Goal: Task Accomplishment & Management: Manage account settings

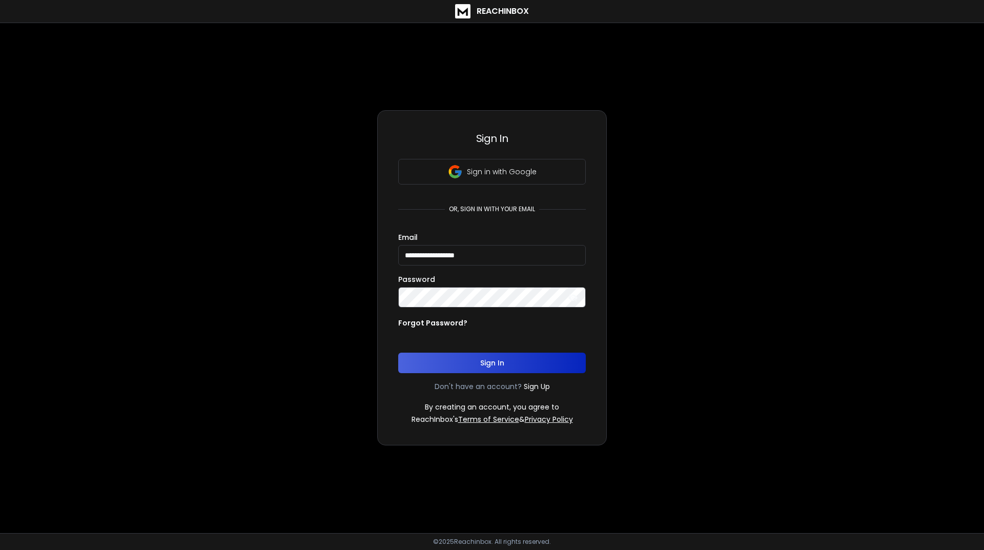
click at [524, 372] on button "Sign In" at bounding box center [492, 363] width 188 height 21
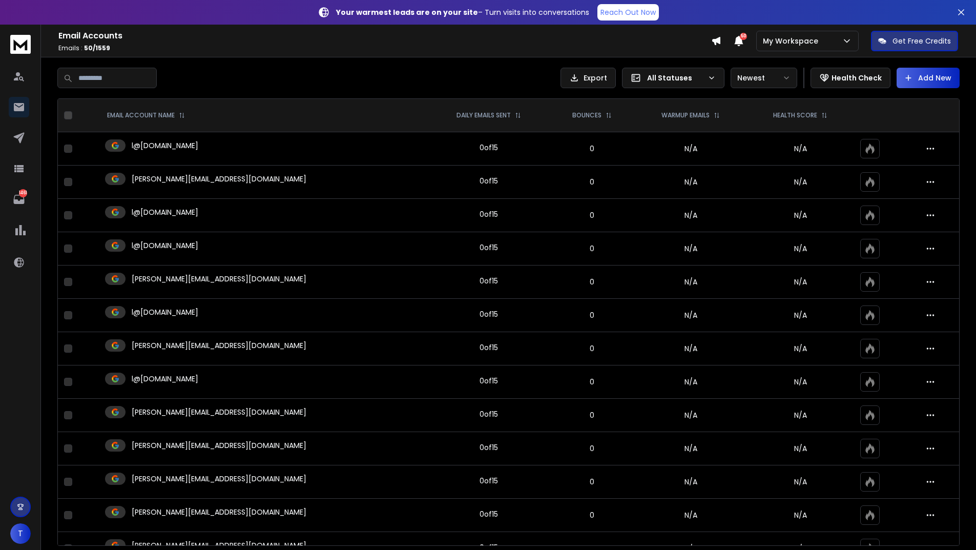
click at [946, 70] on button "Add New" at bounding box center [928, 78] width 63 height 21
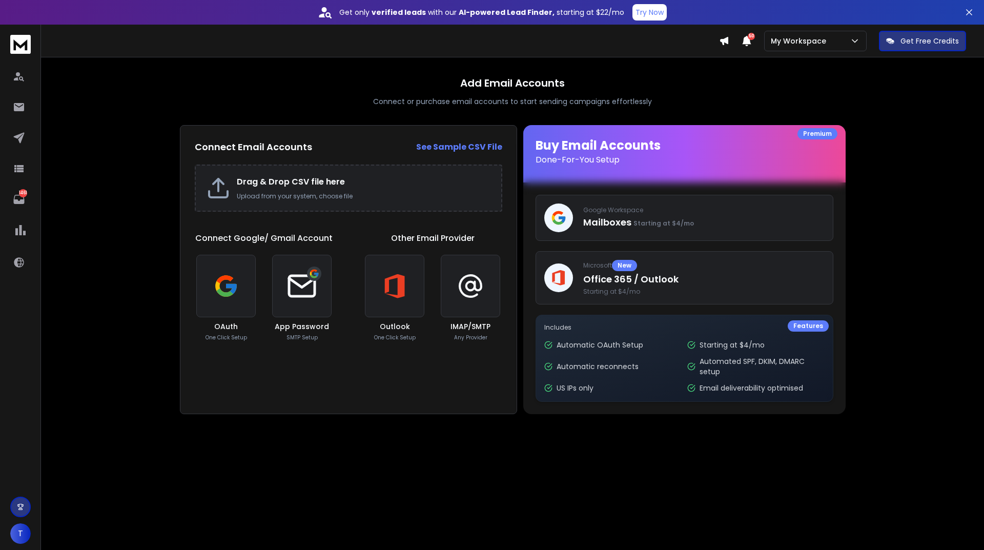
click at [226, 295] on icon at bounding box center [225, 292] width 17 height 9
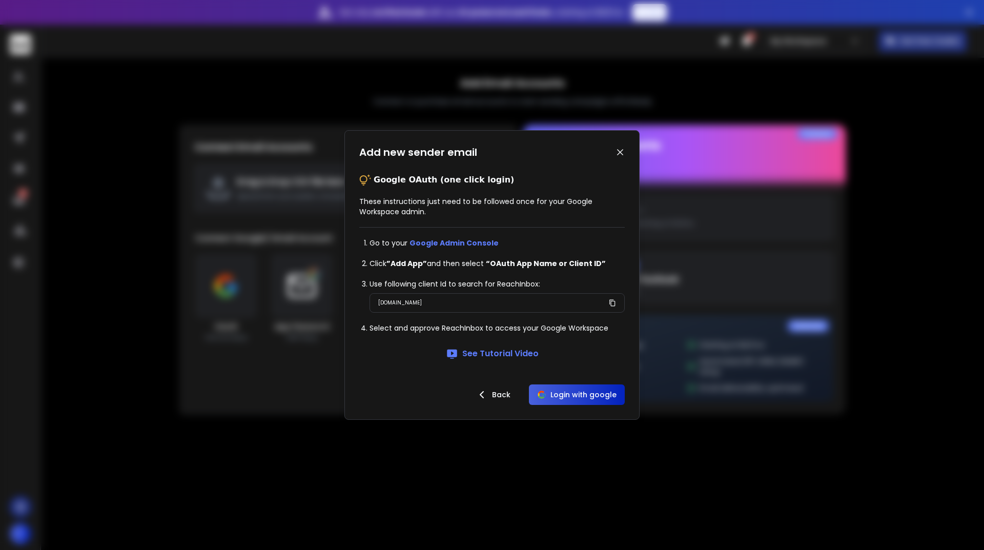
click at [568, 394] on button "Login with google" at bounding box center [577, 394] width 96 height 21
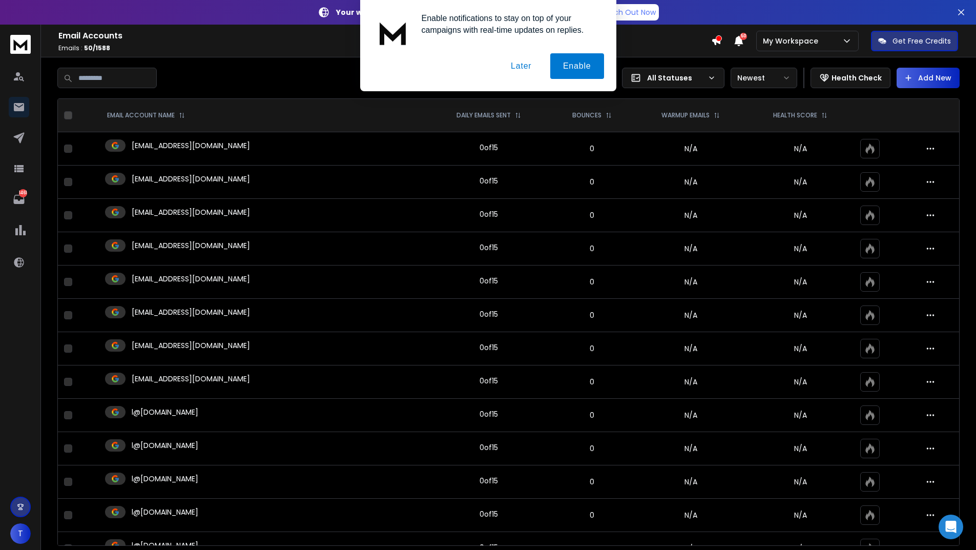
click at [534, 69] on button "Later" at bounding box center [521, 66] width 46 height 26
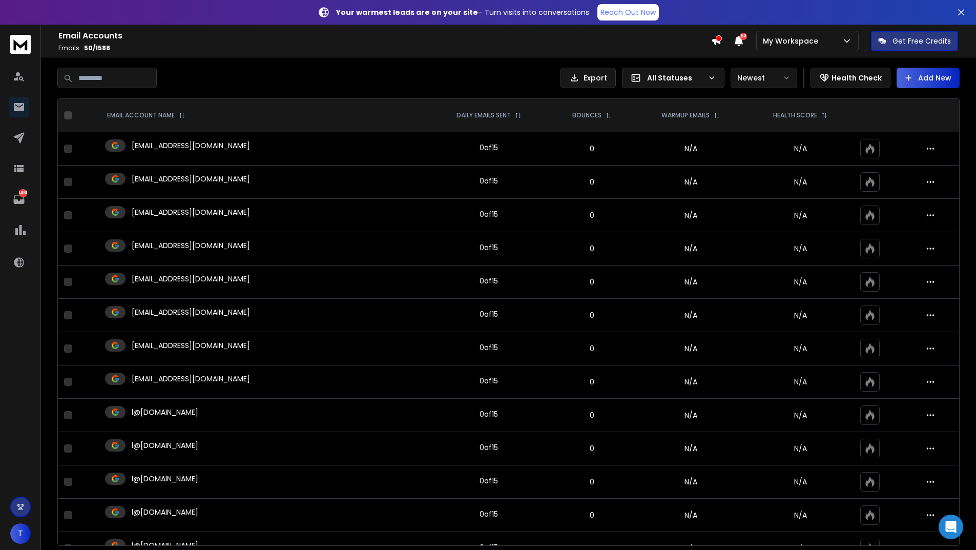
click at [938, 83] on button "Add New" at bounding box center [928, 78] width 63 height 21
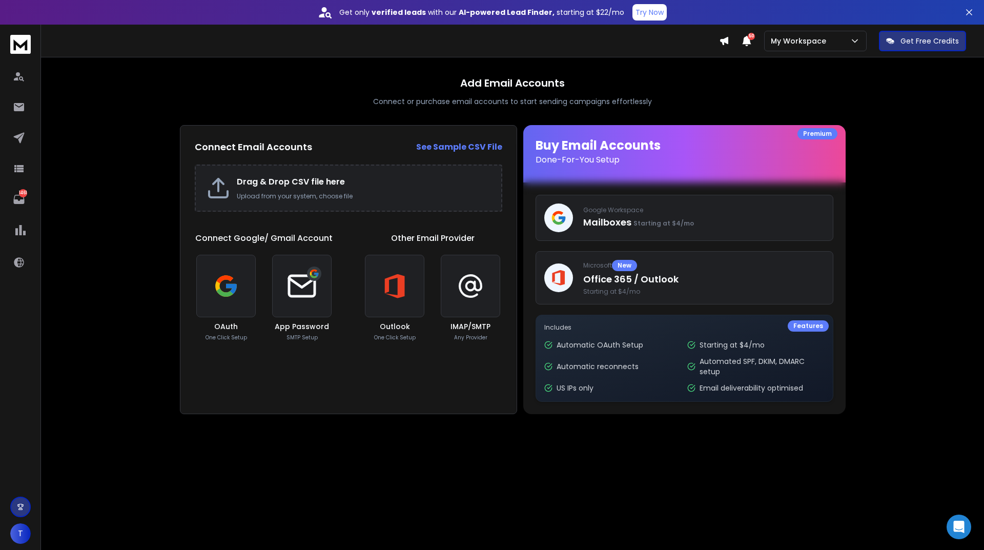
click at [233, 292] on icon at bounding box center [231, 289] width 11 height 10
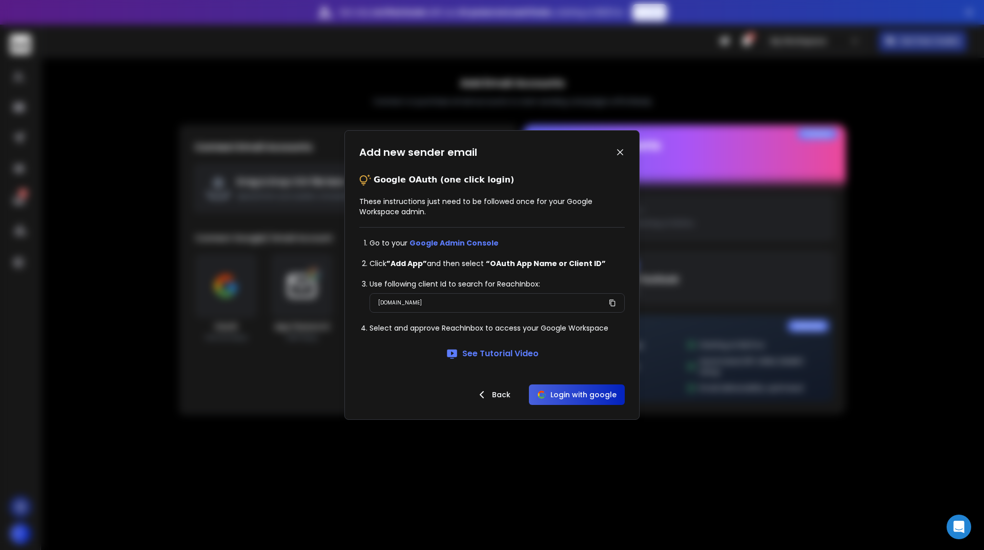
click at [589, 390] on button "Login with google" at bounding box center [577, 394] width 96 height 21
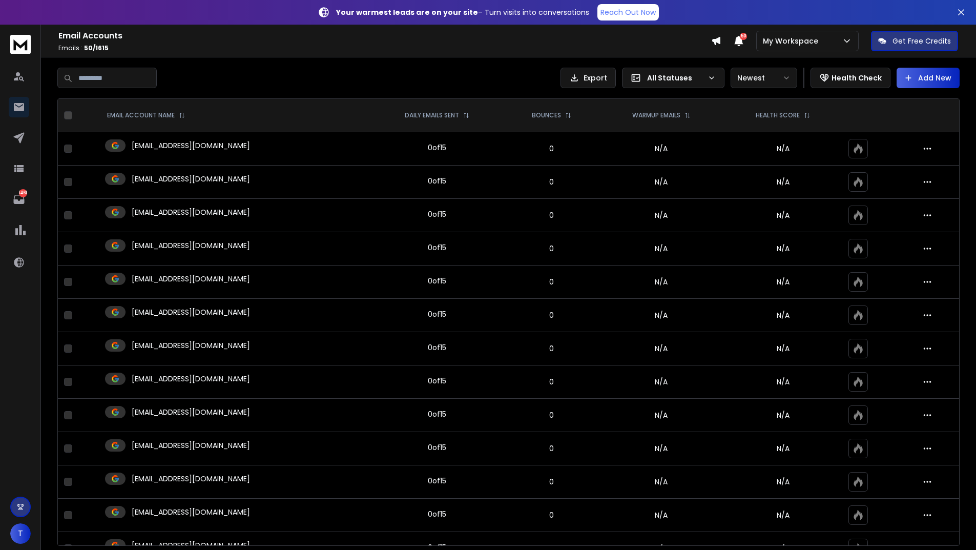
drag, startPoint x: 932, startPoint y: 75, endPoint x: 679, endPoint y: 201, distance: 282.6
click at [931, 75] on button "Add New" at bounding box center [928, 78] width 63 height 21
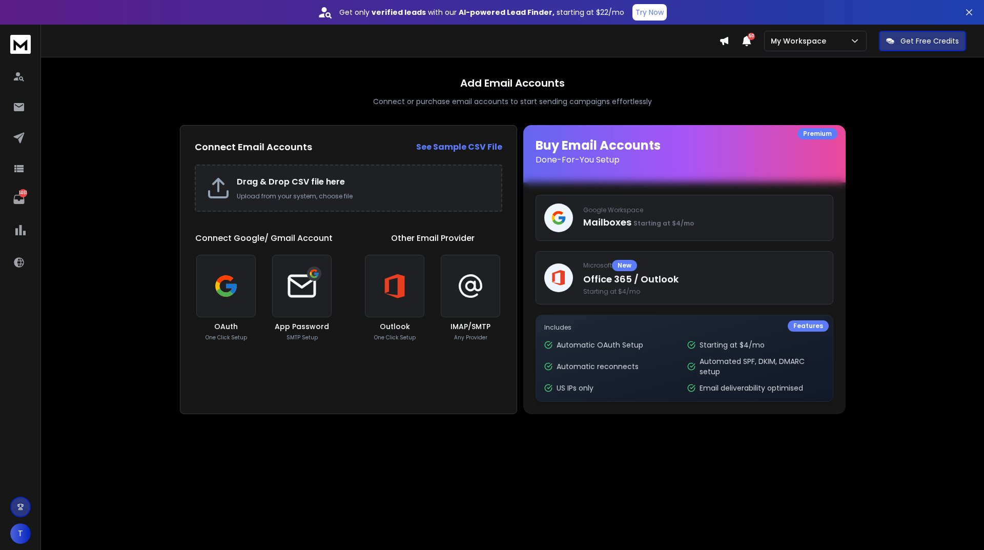
click at [239, 288] on icon at bounding box center [226, 286] width 26 height 31
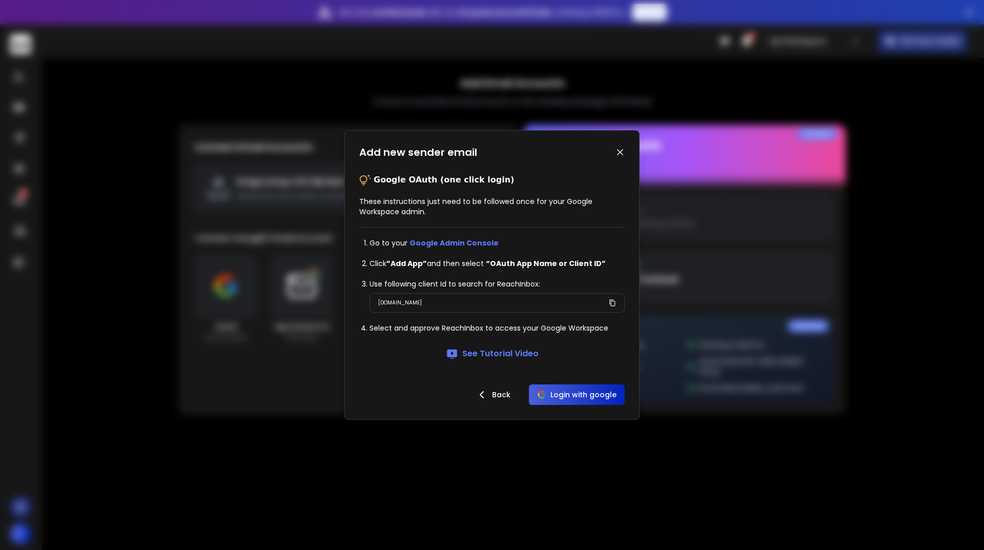
click at [575, 394] on button "Login with google" at bounding box center [577, 394] width 96 height 21
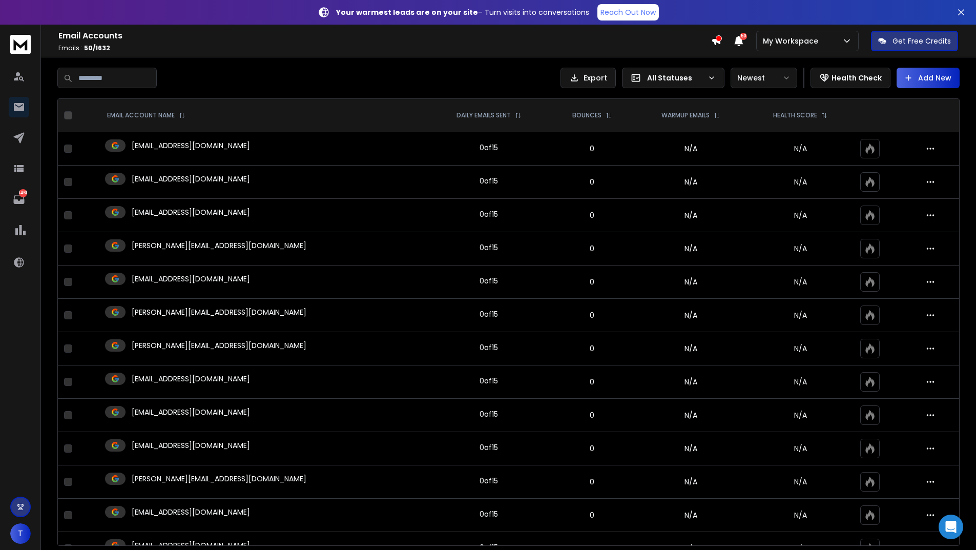
click at [920, 78] on button "Add New" at bounding box center [928, 78] width 63 height 21
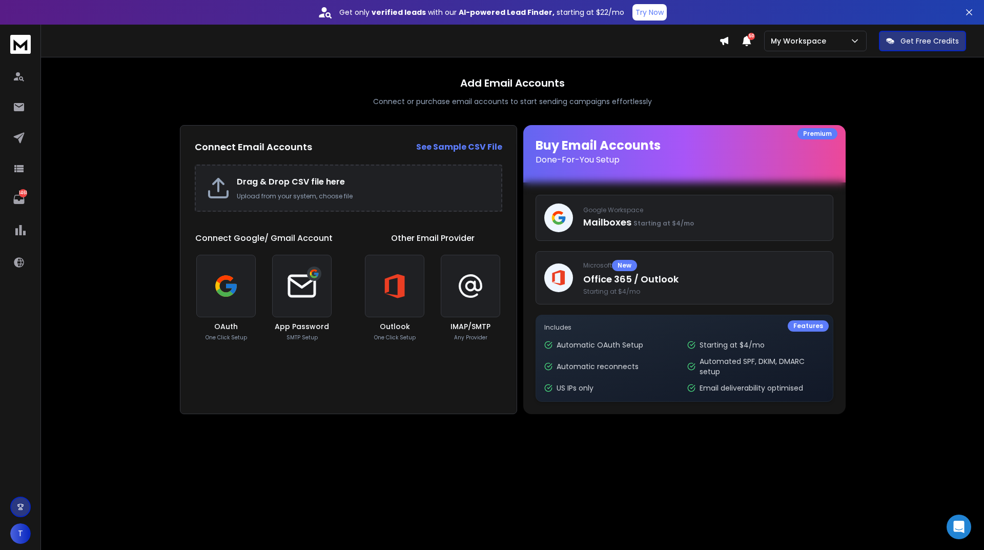
click at [214, 291] on div at bounding box center [225, 286] width 59 height 63
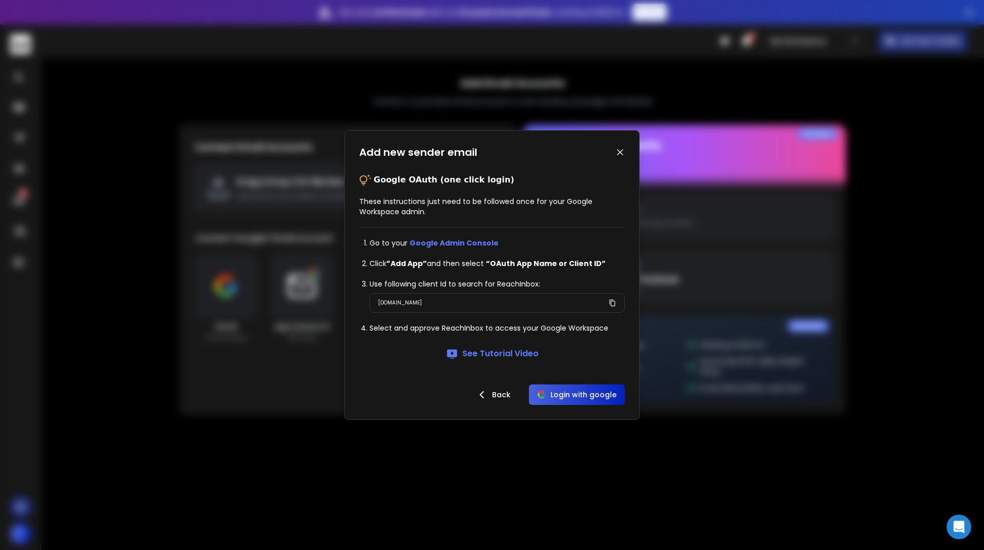
click at [574, 394] on button "Login with google" at bounding box center [577, 394] width 96 height 21
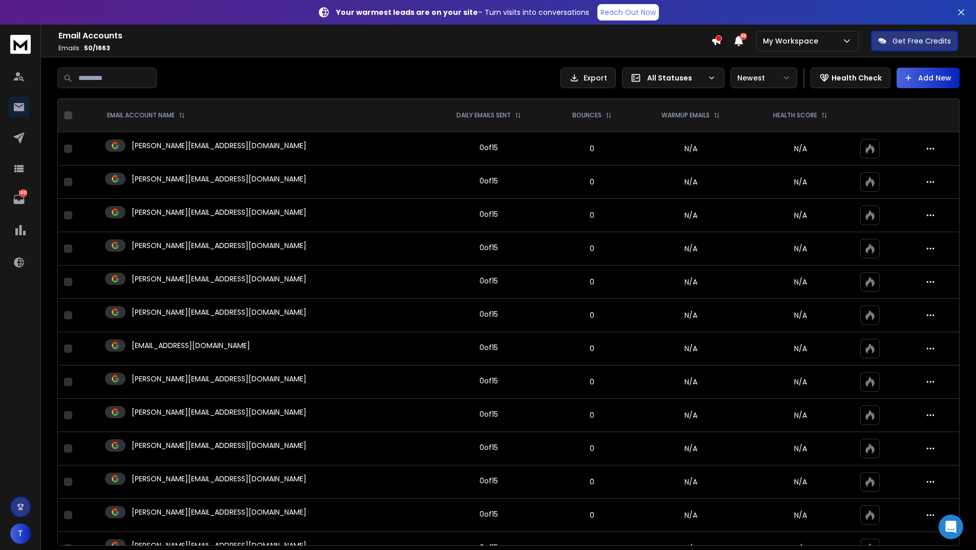
click at [924, 71] on button "Add New" at bounding box center [928, 78] width 63 height 21
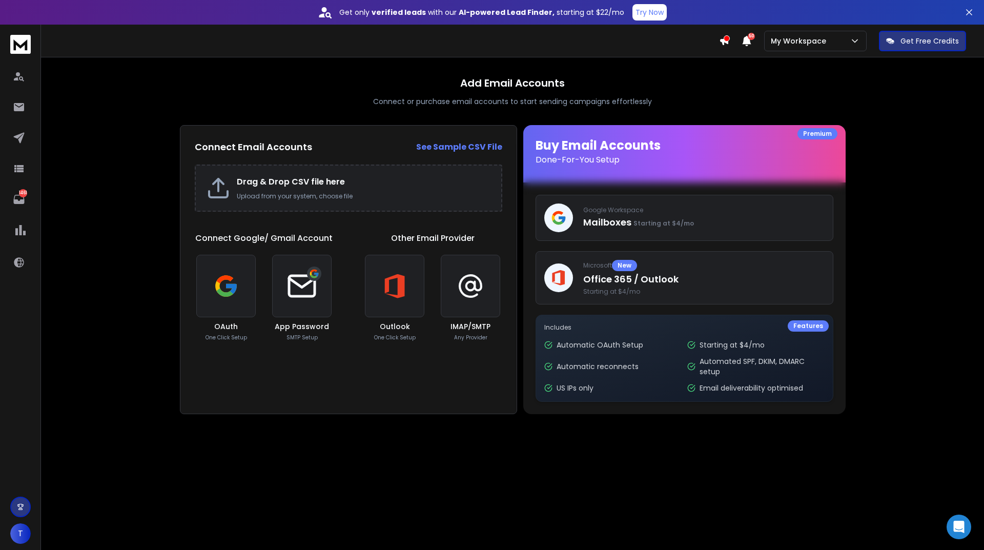
click at [216, 300] on icon at bounding box center [226, 286] width 26 height 31
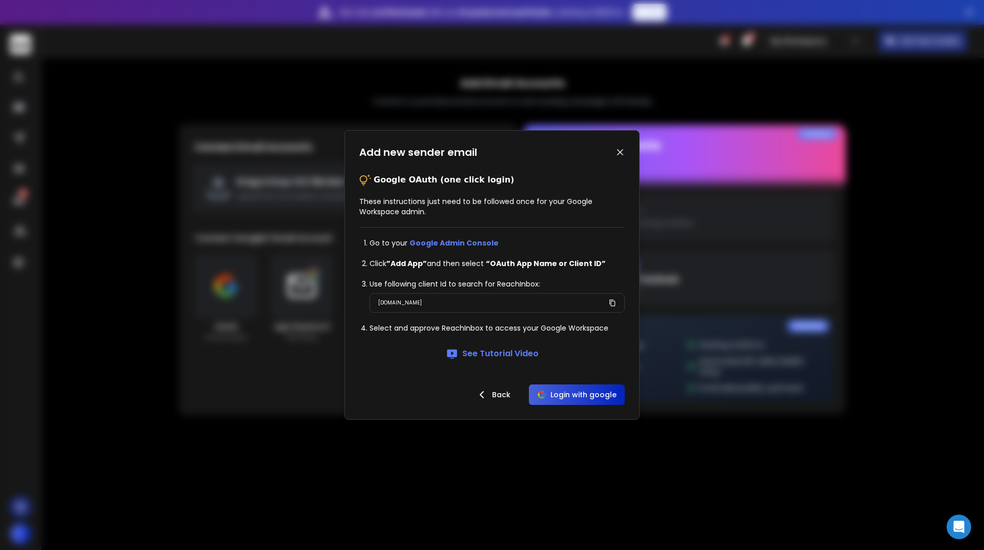
click at [579, 397] on button "Login with google" at bounding box center [577, 394] width 96 height 21
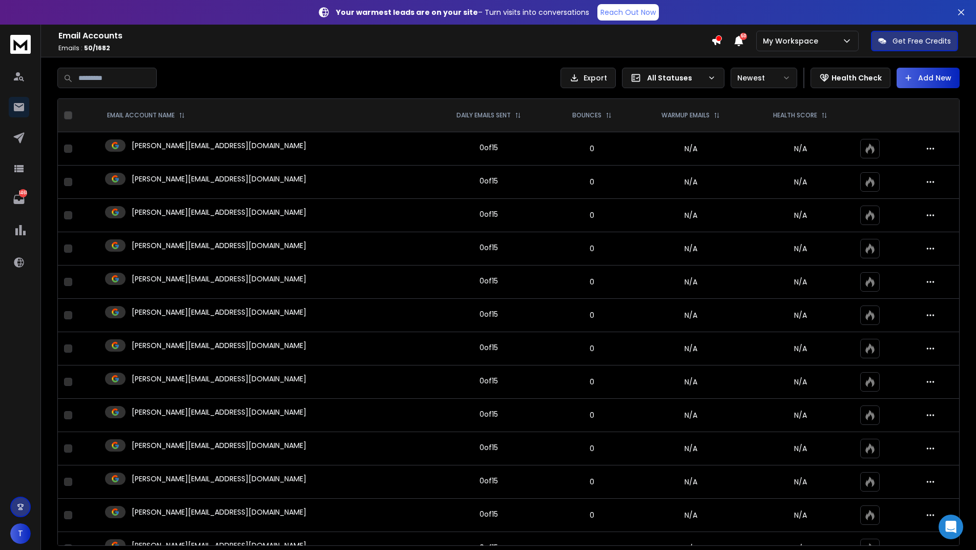
click at [936, 70] on button "Add New" at bounding box center [928, 78] width 63 height 21
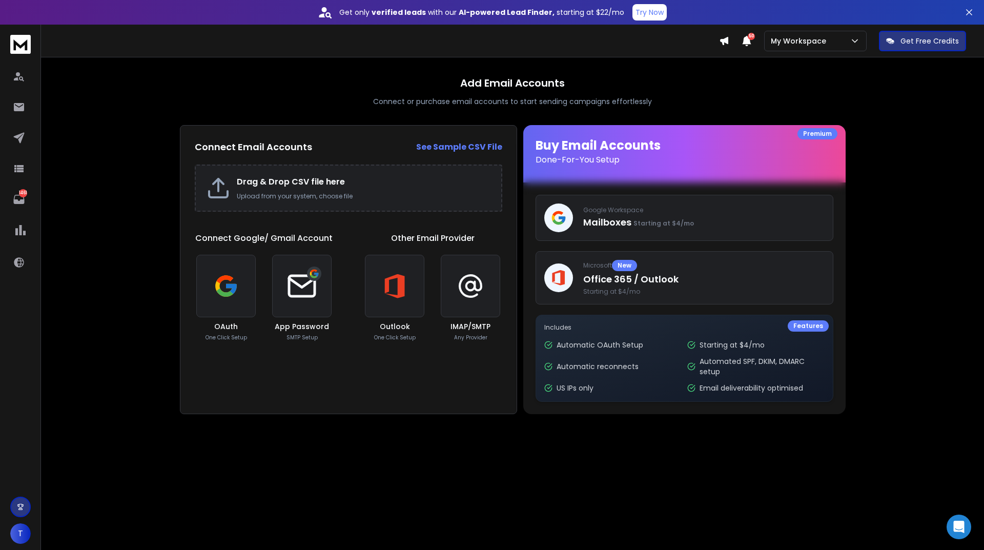
click at [232, 293] on icon at bounding box center [225, 292] width 17 height 9
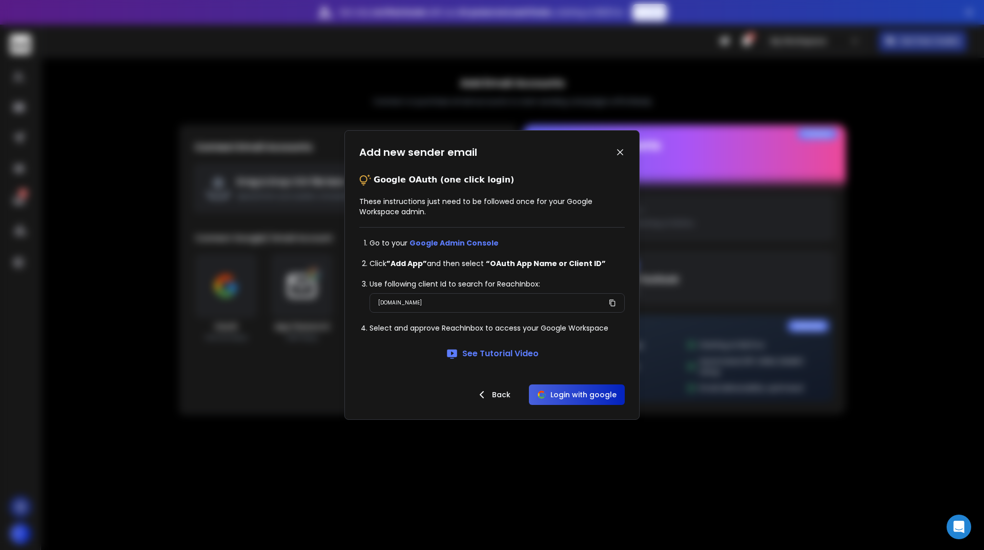
click at [600, 397] on button "Login with google" at bounding box center [577, 394] width 96 height 21
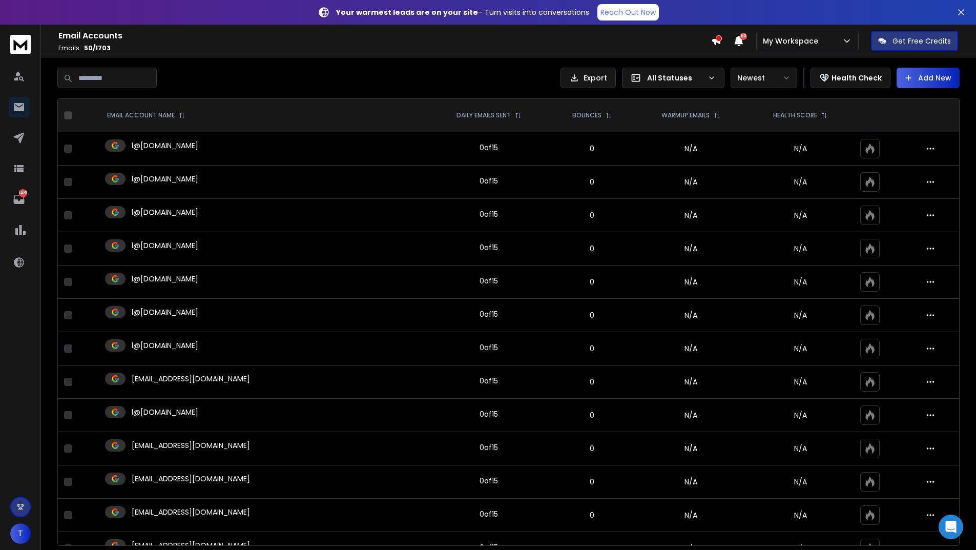
click at [922, 77] on button "Add New" at bounding box center [928, 78] width 63 height 21
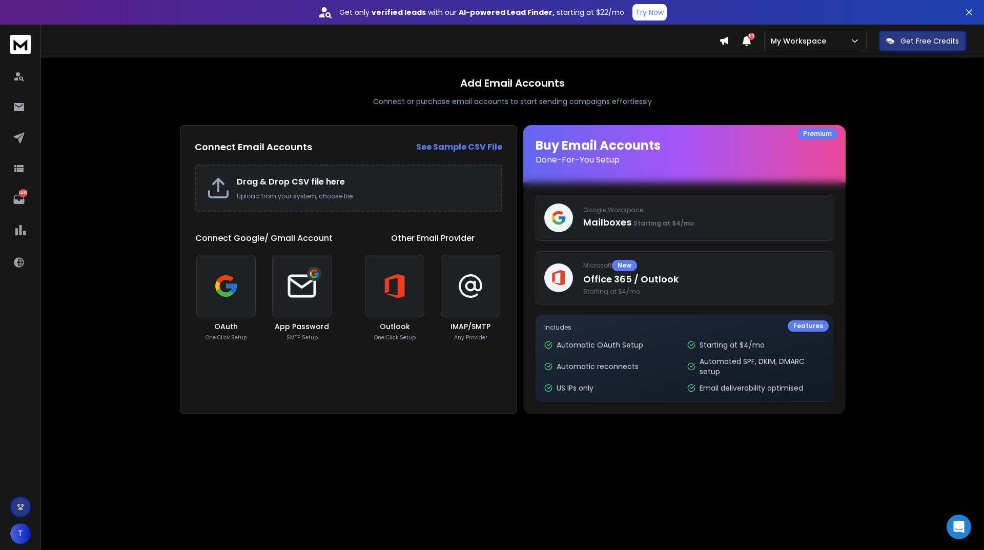
click at [229, 281] on icon at bounding box center [226, 286] width 26 height 31
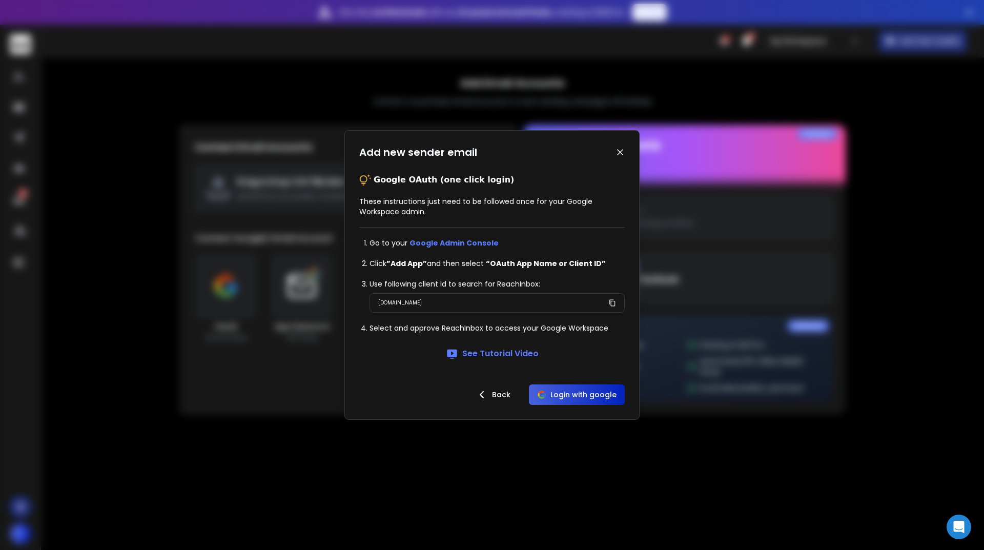
click at [614, 398] on button "Login with google" at bounding box center [577, 394] width 96 height 21
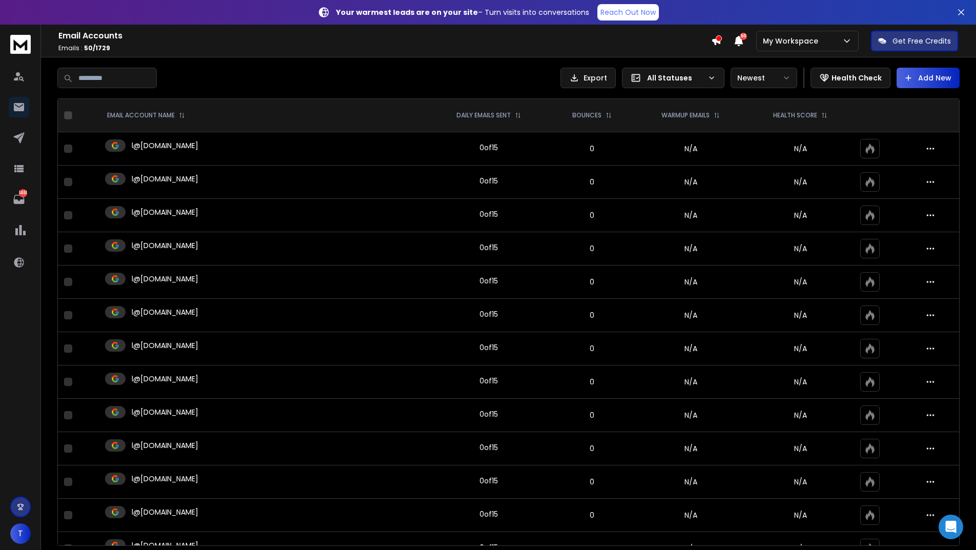
click at [925, 76] on button "Add New" at bounding box center [928, 78] width 63 height 21
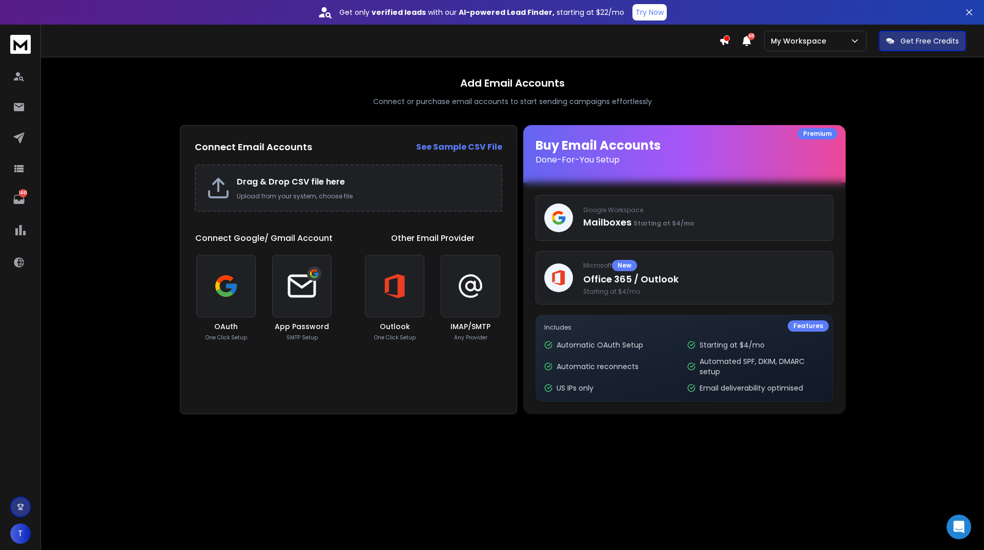
click at [220, 291] on icon at bounding box center [225, 292] width 17 height 9
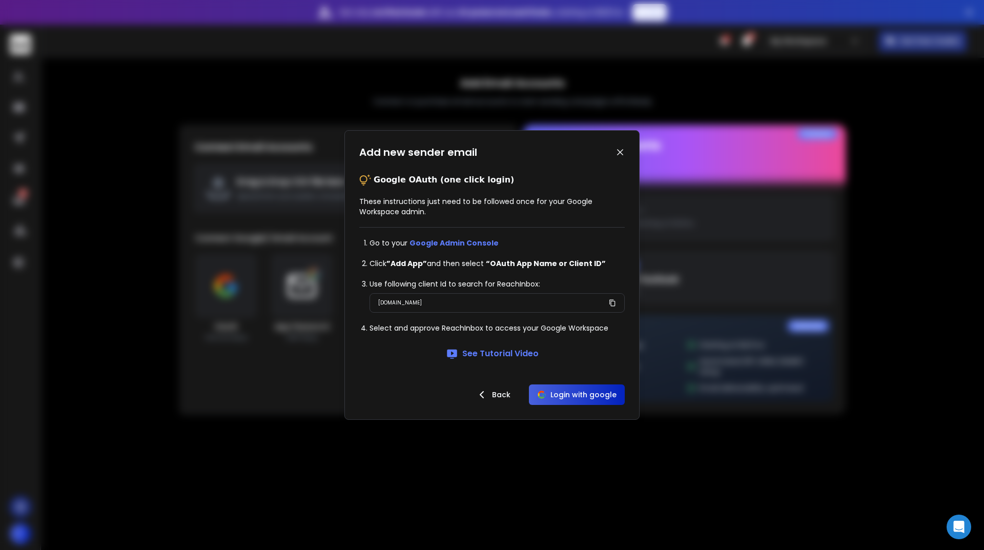
click at [589, 388] on button "Login with google" at bounding box center [577, 394] width 96 height 21
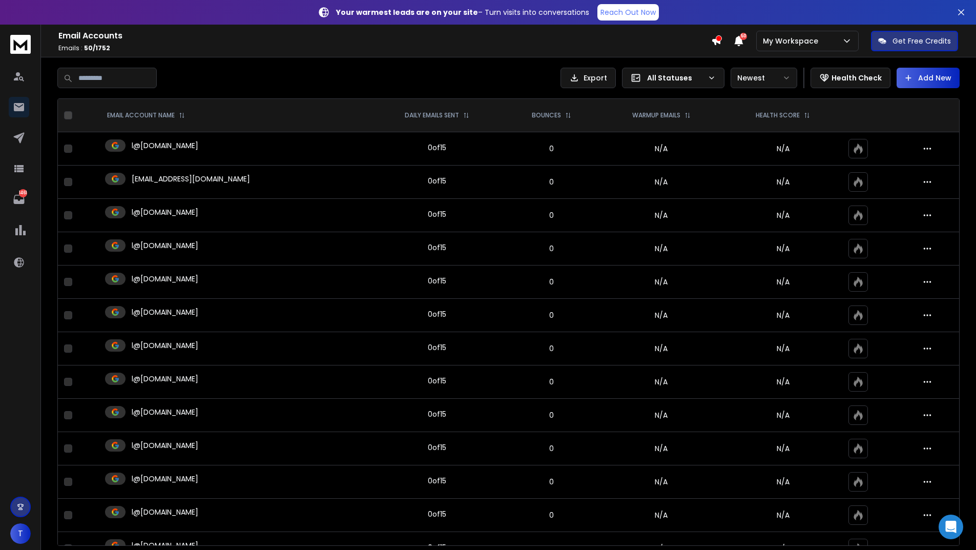
click at [924, 77] on button "Add New" at bounding box center [928, 78] width 63 height 21
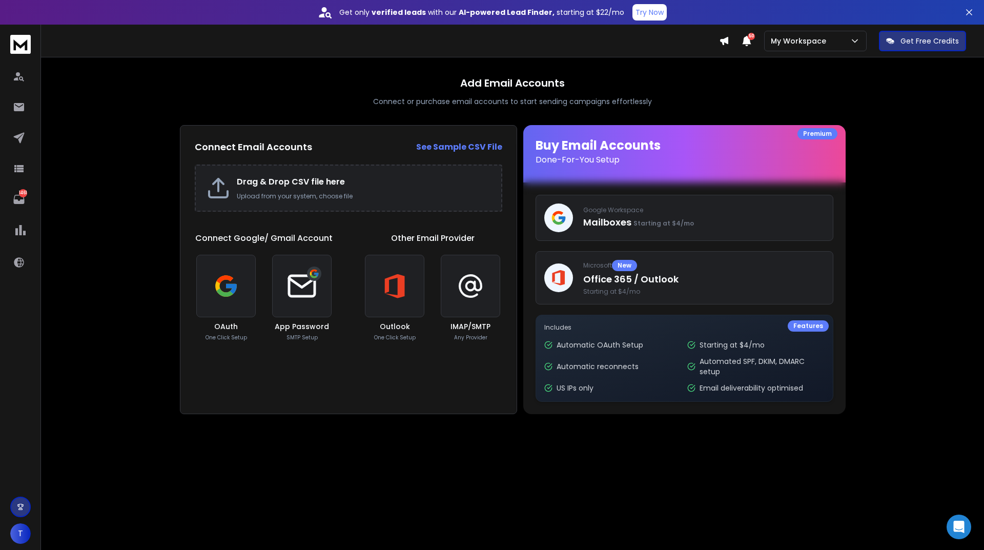
click at [238, 284] on icon at bounding box center [226, 286] width 26 height 31
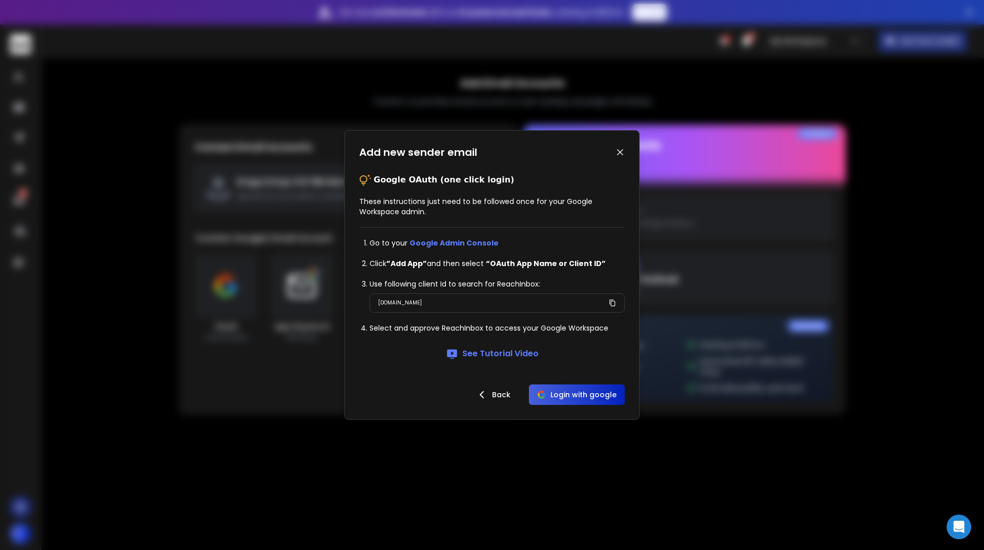
click at [555, 390] on button "Login with google" at bounding box center [577, 394] width 96 height 21
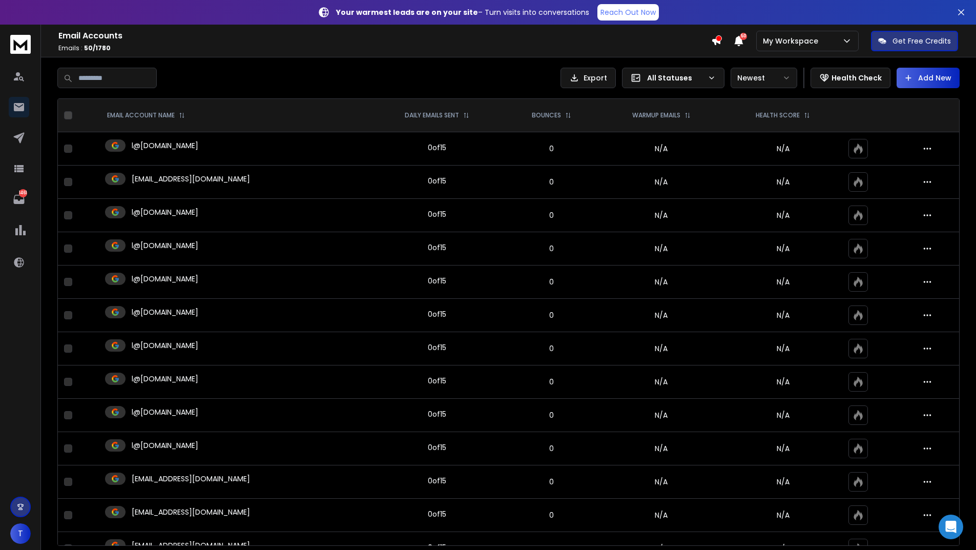
click at [907, 84] on button "Add New" at bounding box center [928, 78] width 63 height 21
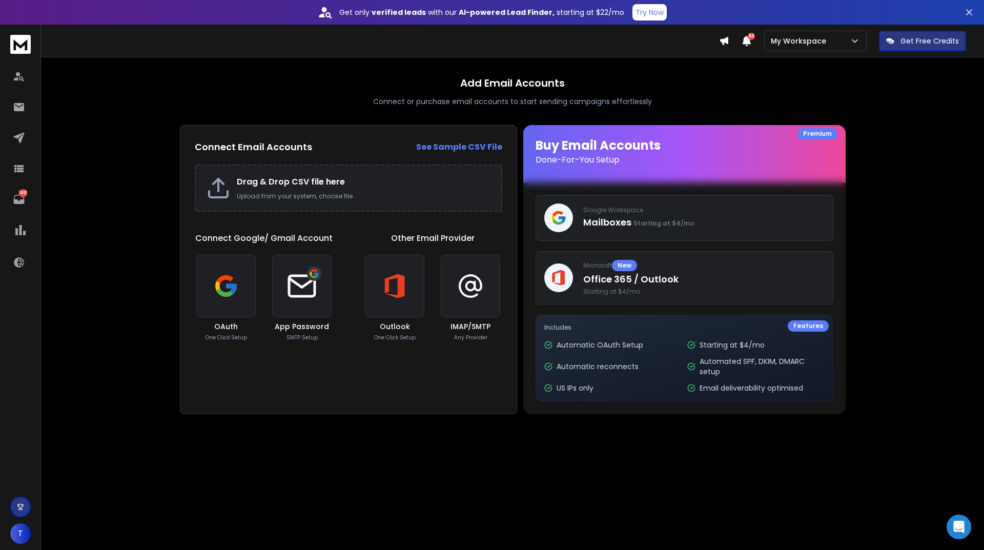
click at [206, 293] on div at bounding box center [225, 286] width 59 height 63
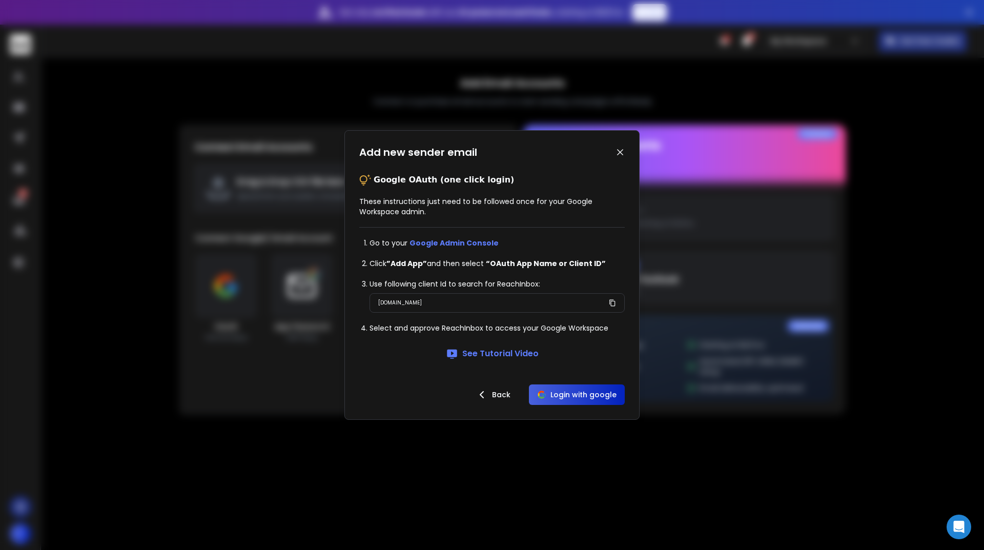
click at [586, 395] on button "Login with google" at bounding box center [577, 394] width 96 height 21
